Goal: Task Accomplishment & Management: Manage account settings

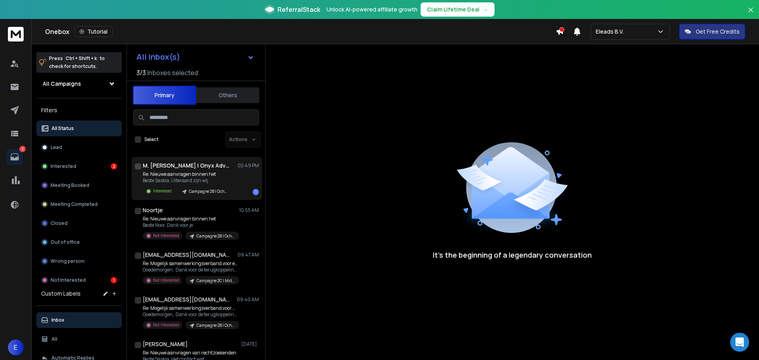
click at [221, 170] on div "M. van Lith | Onyx Advocaten 02:49 PM Re: Nieuwe aanvragen binnen het Beste Sas…" at bounding box center [201, 179] width 116 height 34
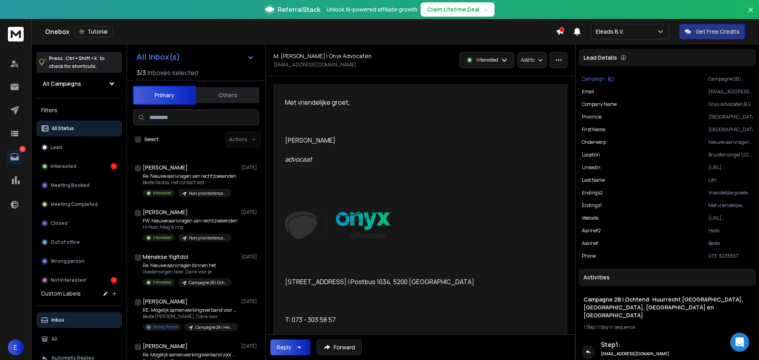
scroll to position [198, 0]
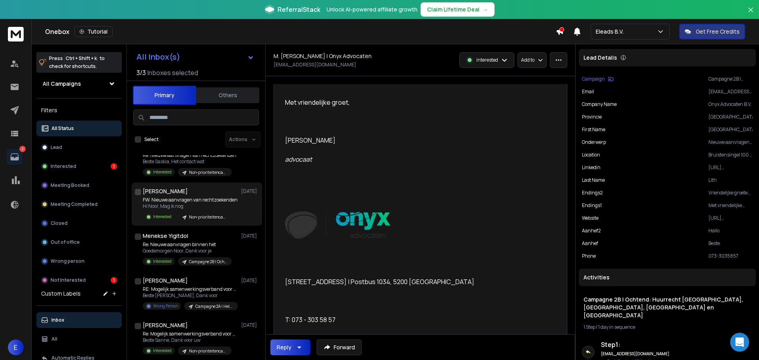
click at [220, 192] on div "[PERSON_NAME] [DATE]" at bounding box center [201, 191] width 116 height 8
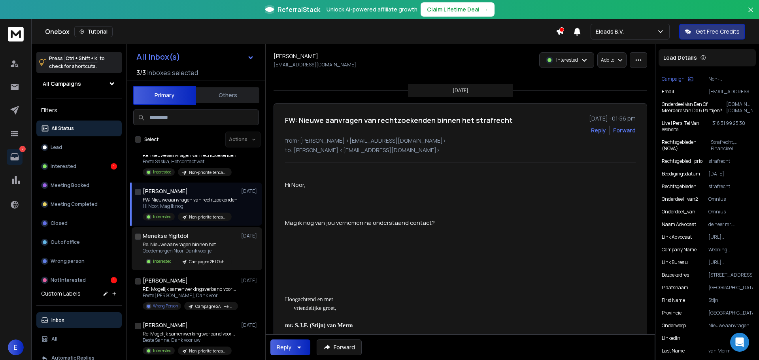
click at [225, 238] on div "Menekse Yigitdol [DATE]" at bounding box center [201, 236] width 116 height 8
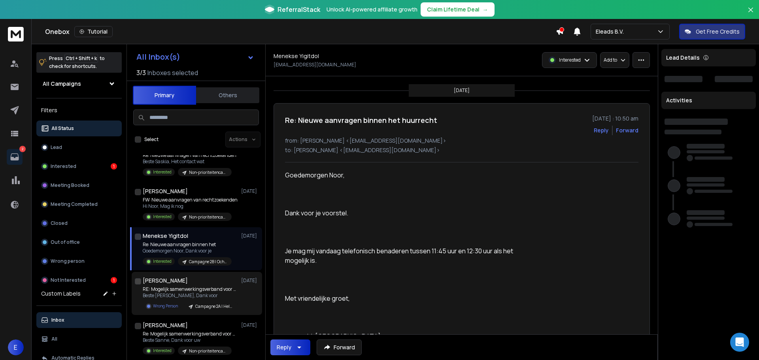
click at [218, 279] on div "[PERSON_NAME] [DATE]" at bounding box center [201, 281] width 116 height 8
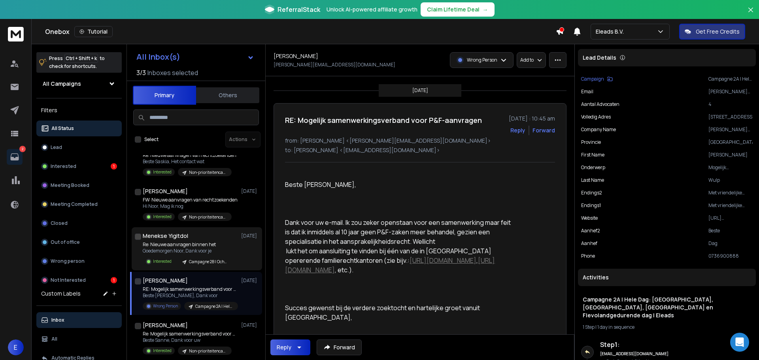
scroll to position [237, 0]
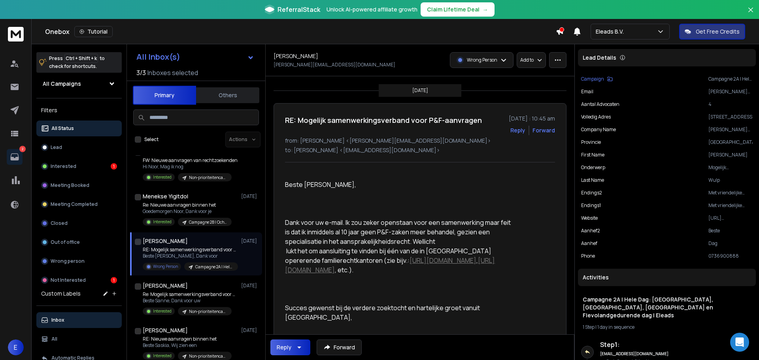
click at [207, 243] on div "[PERSON_NAME] [DATE]" at bounding box center [201, 241] width 116 height 8
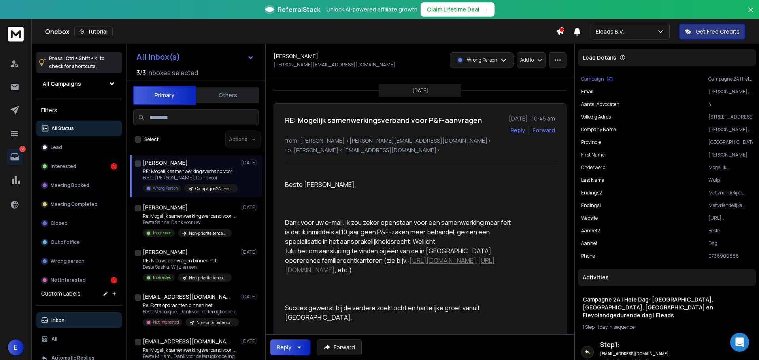
scroll to position [316, 0]
